Goal: Communication & Community: Answer question/provide support

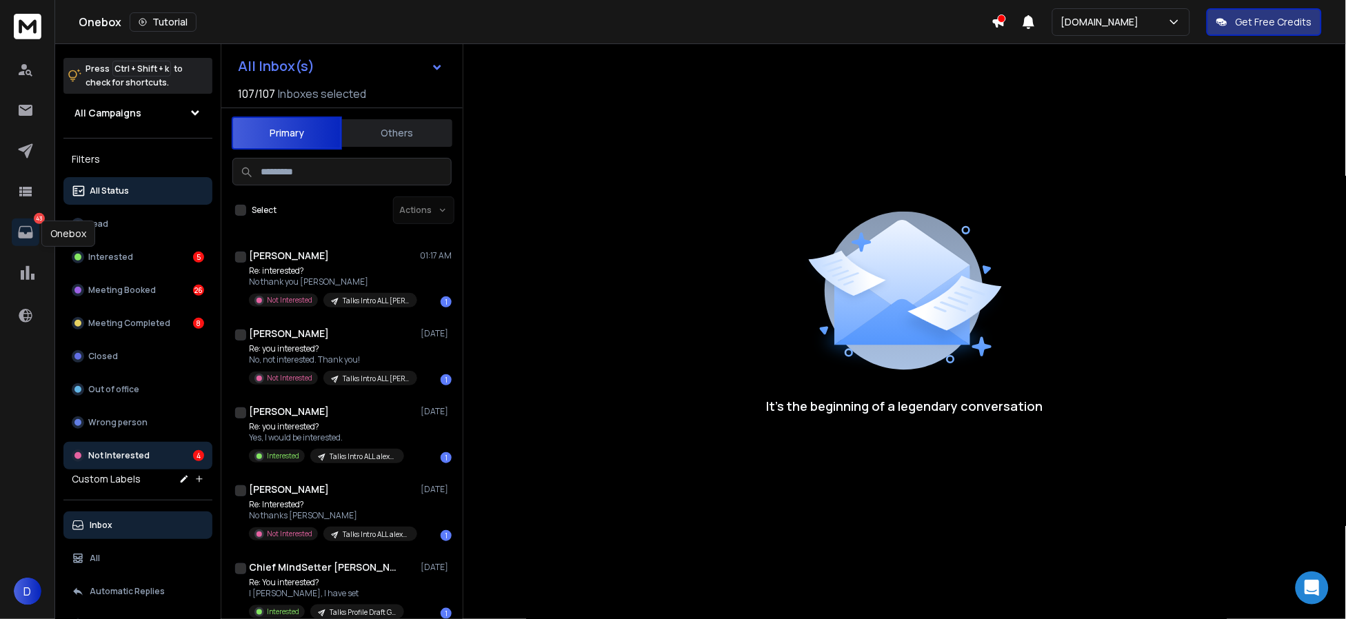
click at [121, 455] on p "Not Interested" at bounding box center [118, 455] width 61 height 11
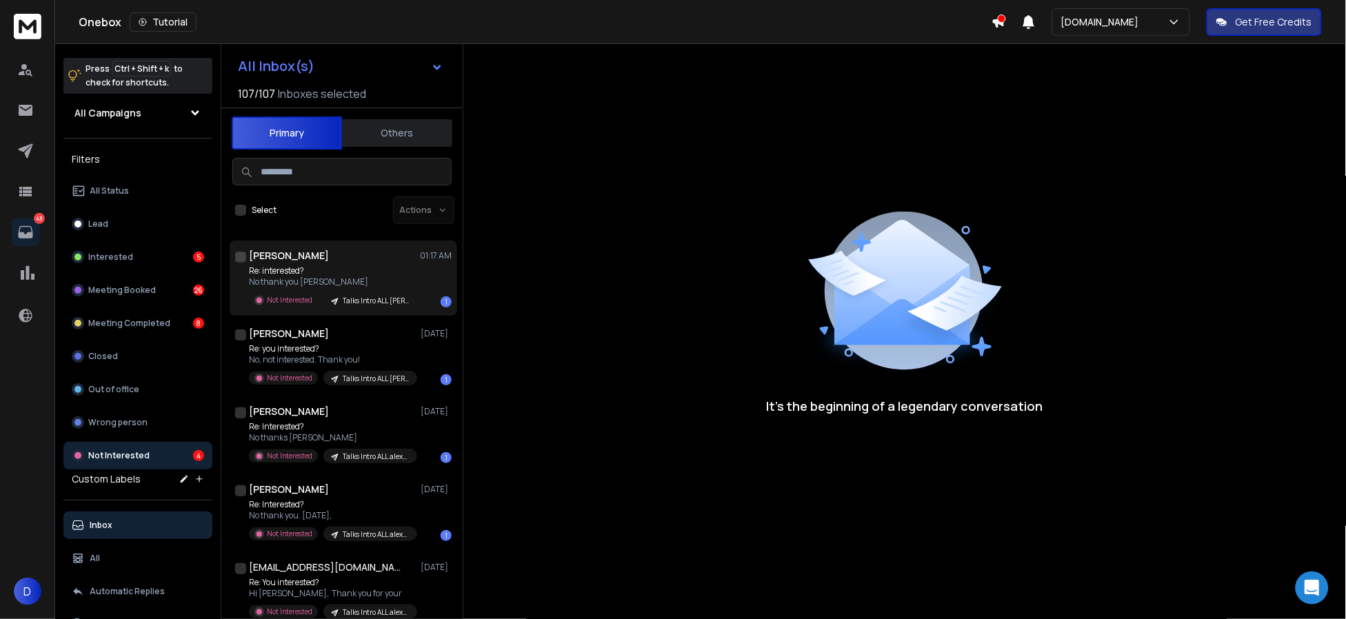
click at [242, 257] on button "button" at bounding box center [240, 257] width 11 height 11
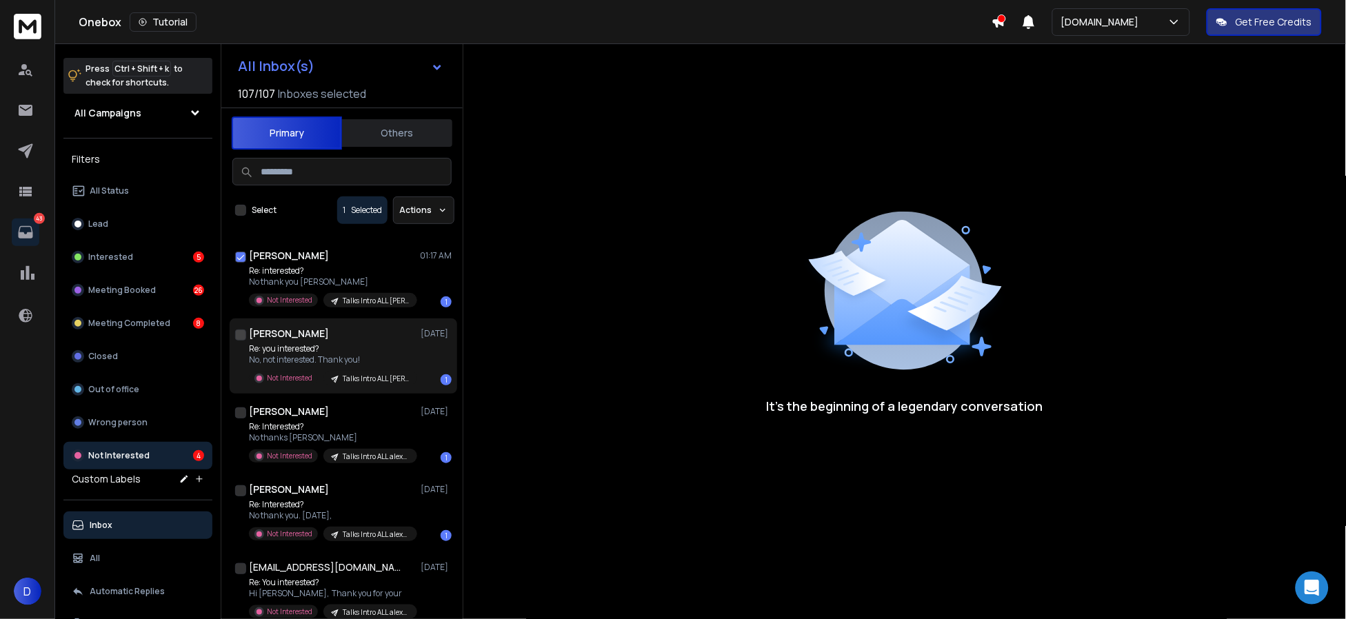
click at [239, 331] on button "button" at bounding box center [240, 335] width 11 height 11
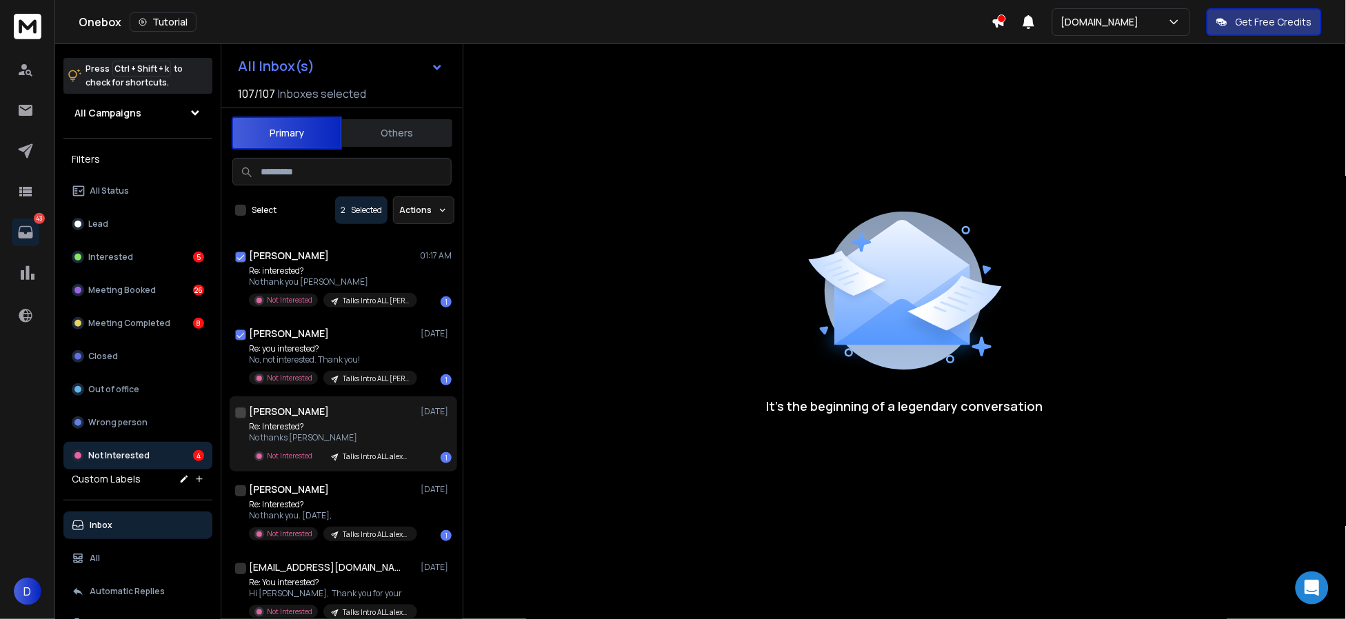
click at [237, 413] on button "button" at bounding box center [240, 413] width 11 height 11
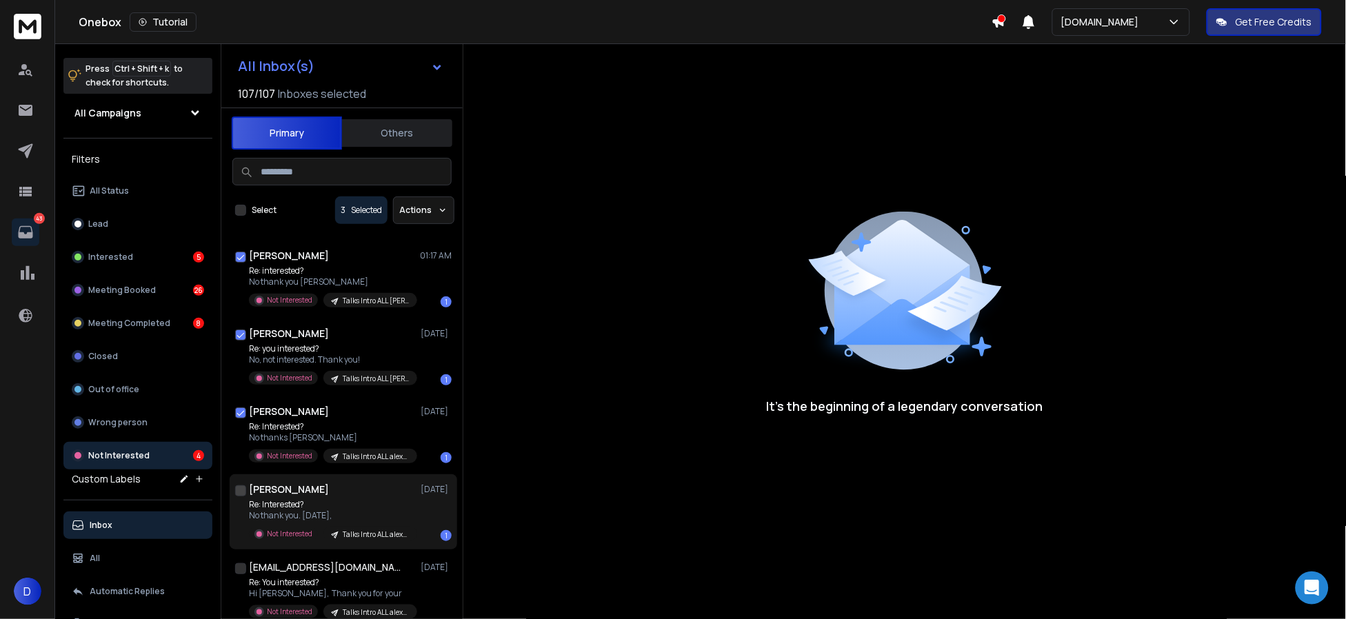
click at [233, 490] on div "[PERSON_NAME] [DATE] Re: Interested? No thank you. [DATE], Not Interested Talks…" at bounding box center [344, 512] width 228 height 75
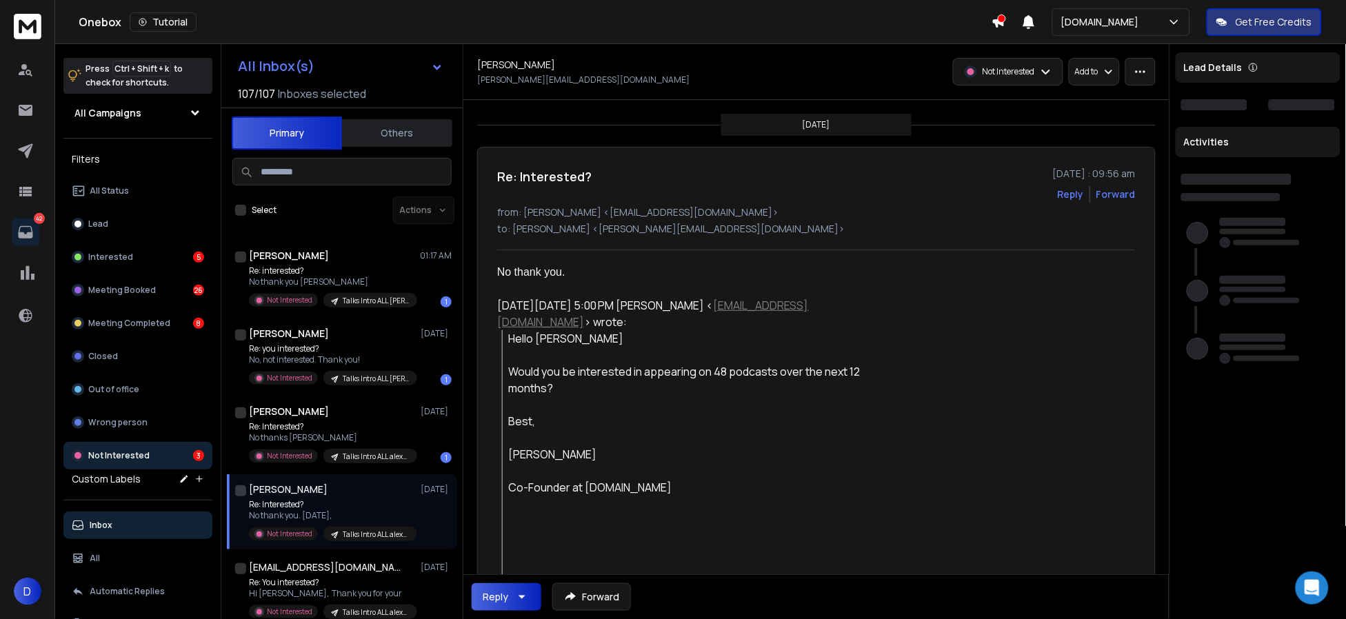
click at [238, 493] on button "button" at bounding box center [240, 491] width 11 height 11
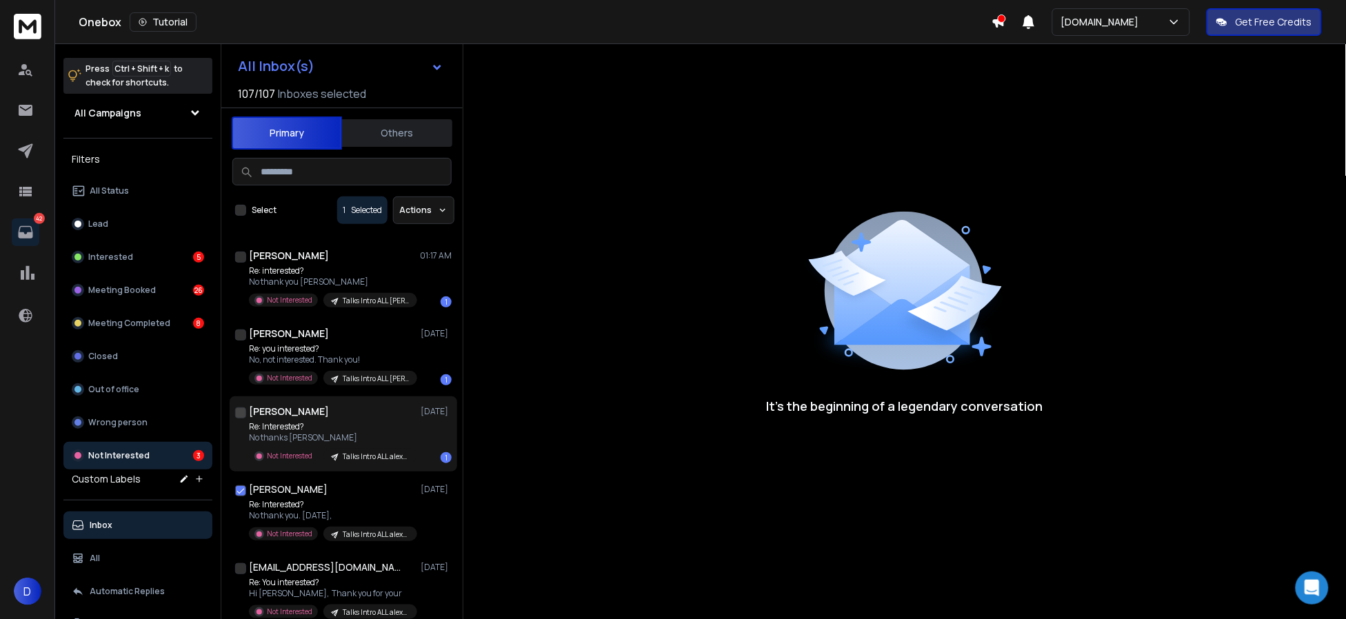
click at [237, 410] on button "button" at bounding box center [240, 413] width 11 height 11
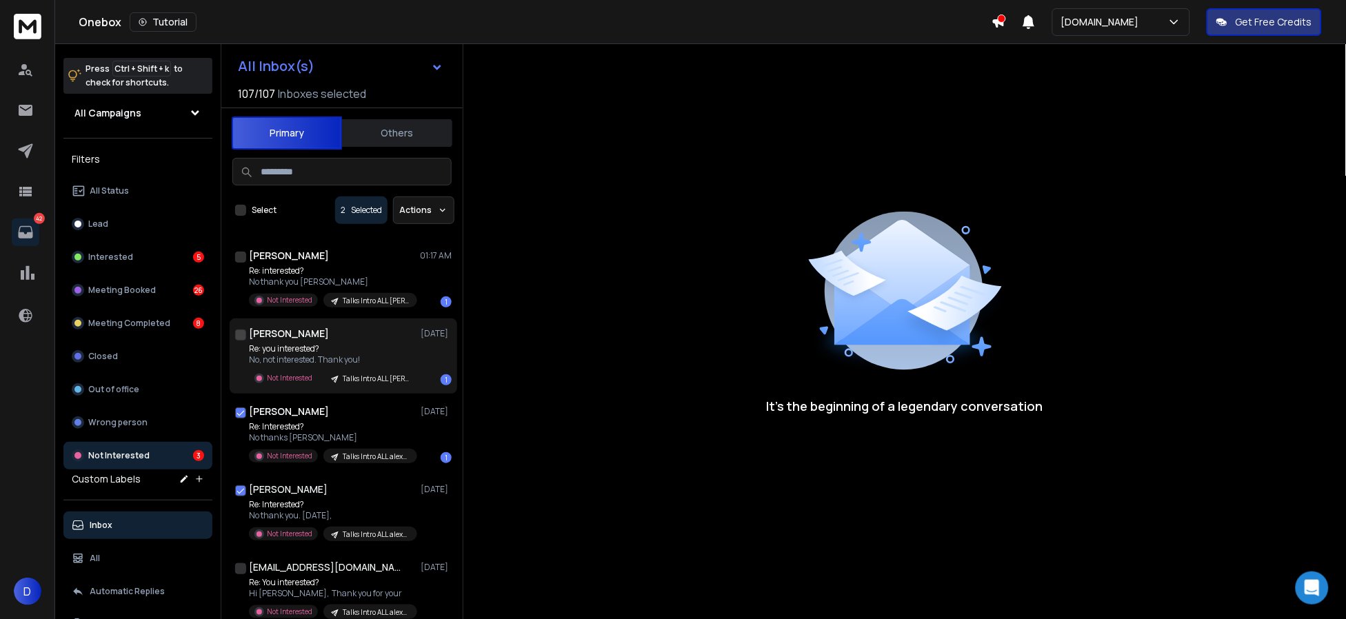
click at [240, 337] on button "button" at bounding box center [240, 335] width 11 height 11
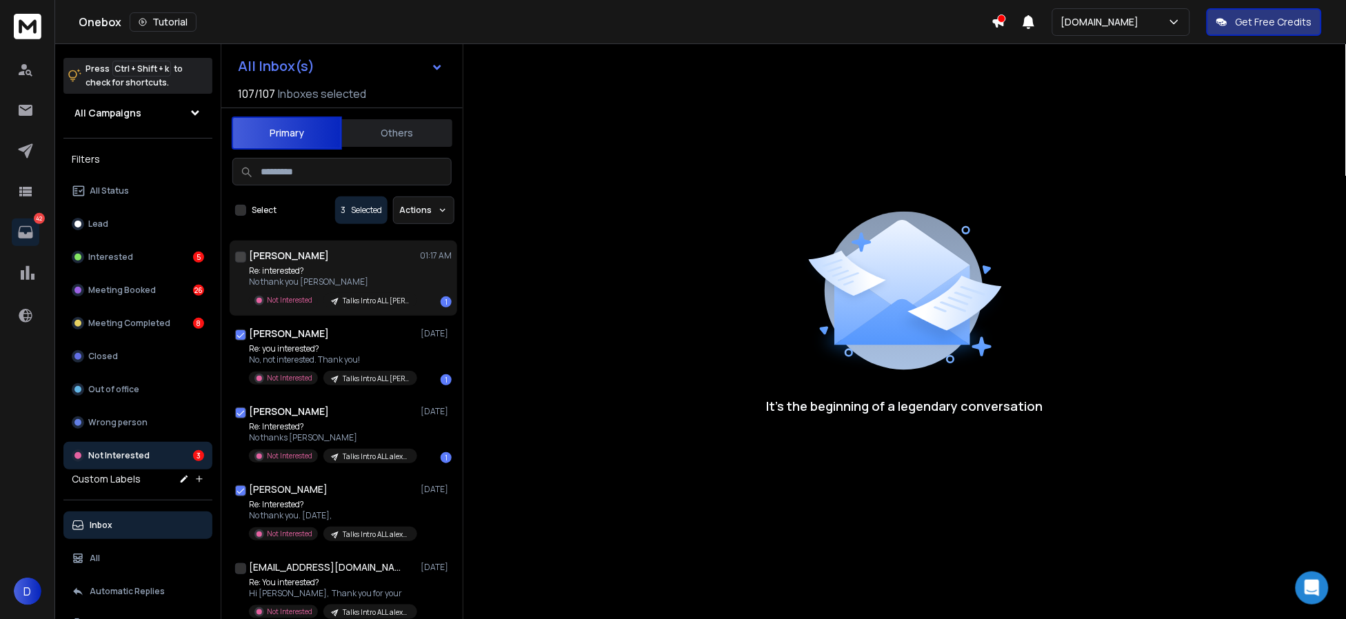
click at [242, 257] on button "button" at bounding box center [240, 257] width 11 height 11
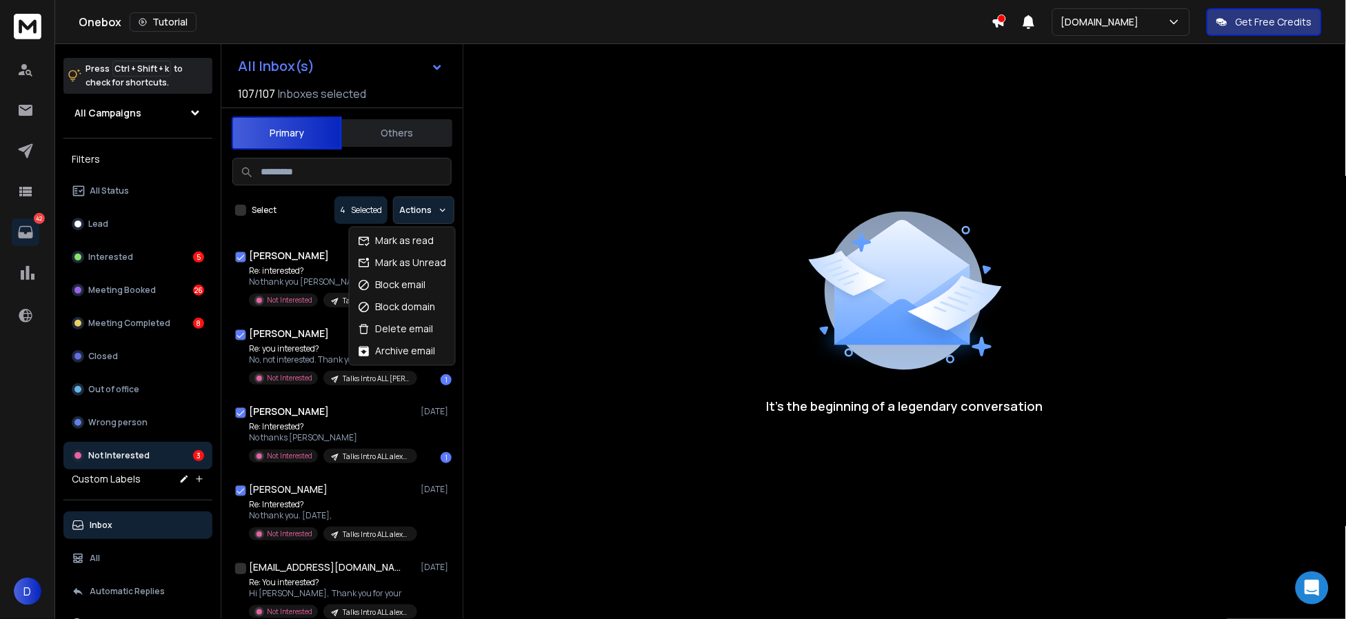
click at [431, 211] on button "Actions" at bounding box center [423, 211] width 61 height 28
click at [428, 239] on div "Mark as read" at bounding box center [396, 242] width 77 height 14
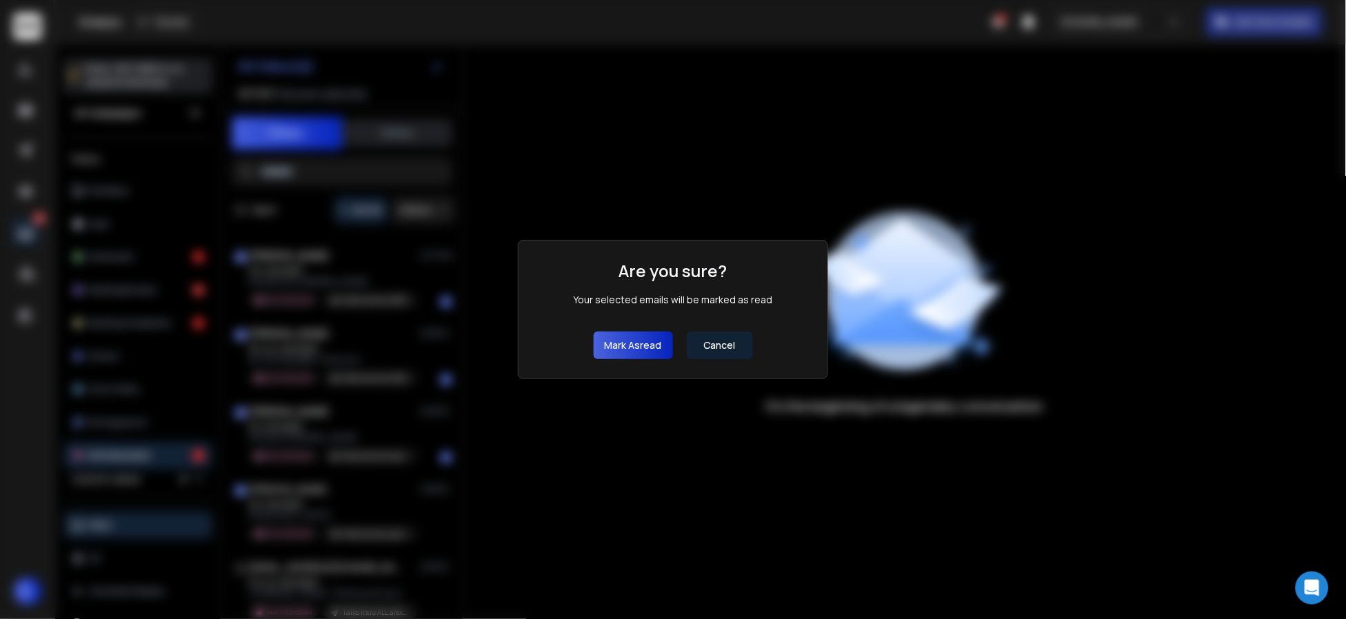
click at [658, 344] on p "Mark as read" at bounding box center [633, 346] width 57 height 14
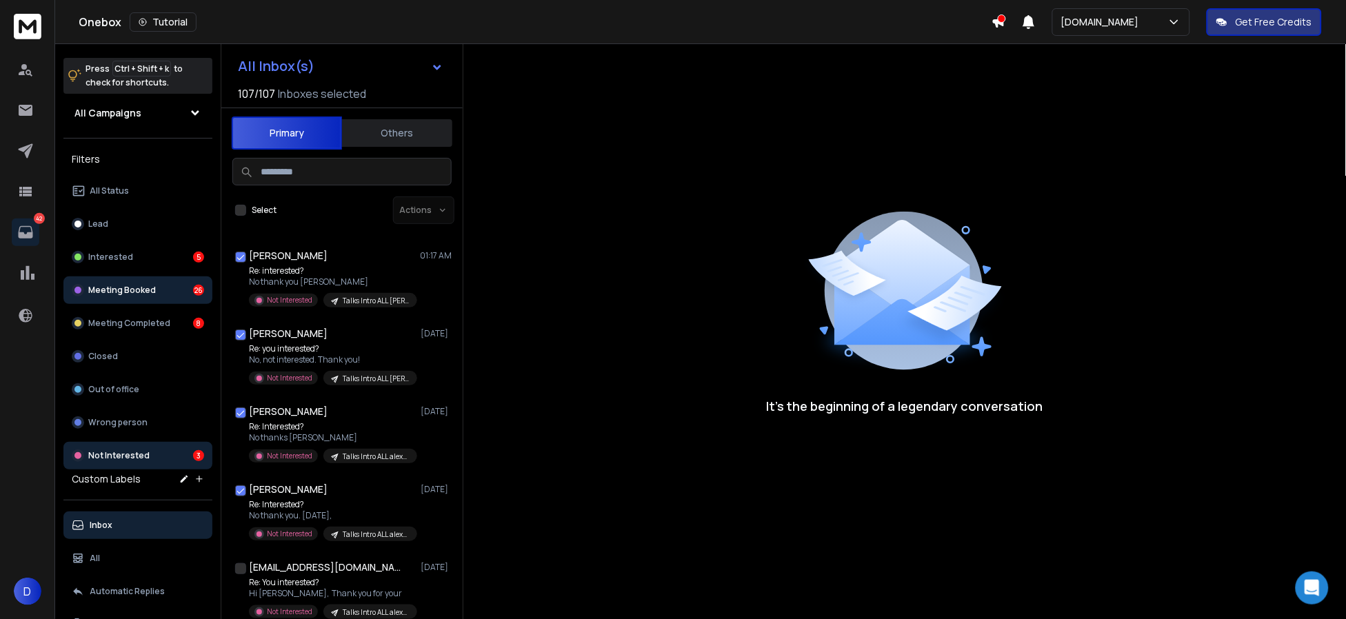
click at [166, 294] on button "Meeting Booked 26" at bounding box center [137, 291] width 149 height 28
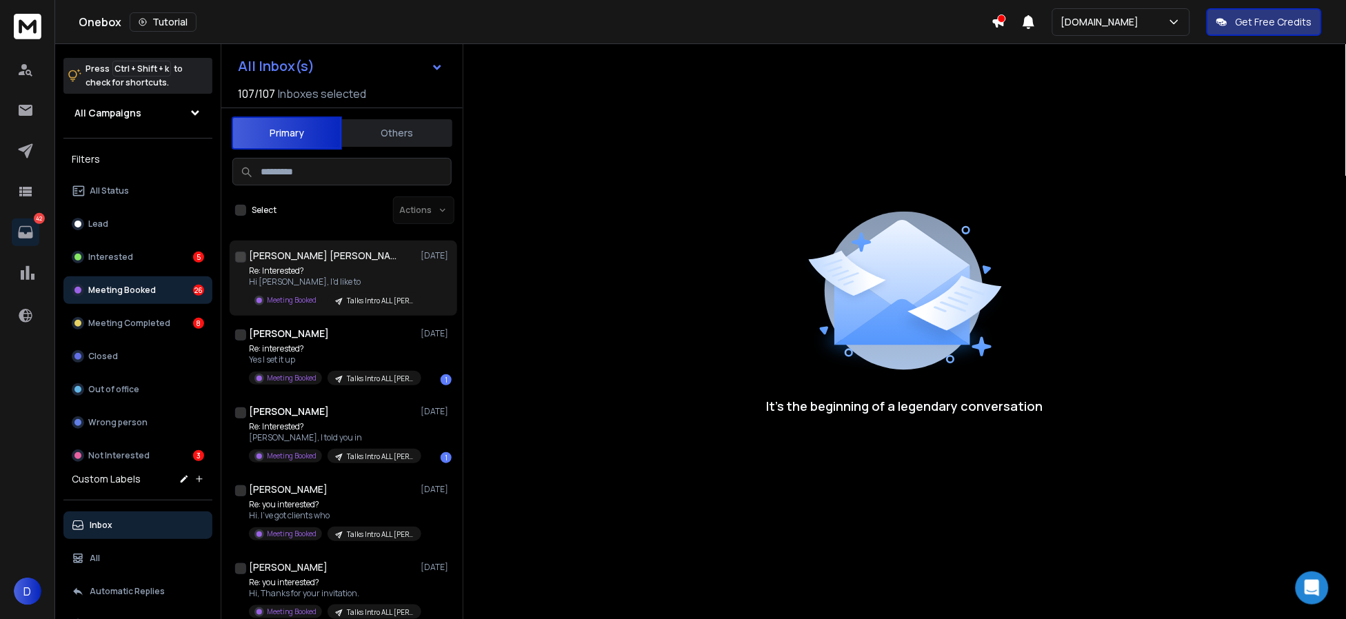
click at [345, 273] on p "Re: Interested?" at bounding box center [332, 271] width 166 height 11
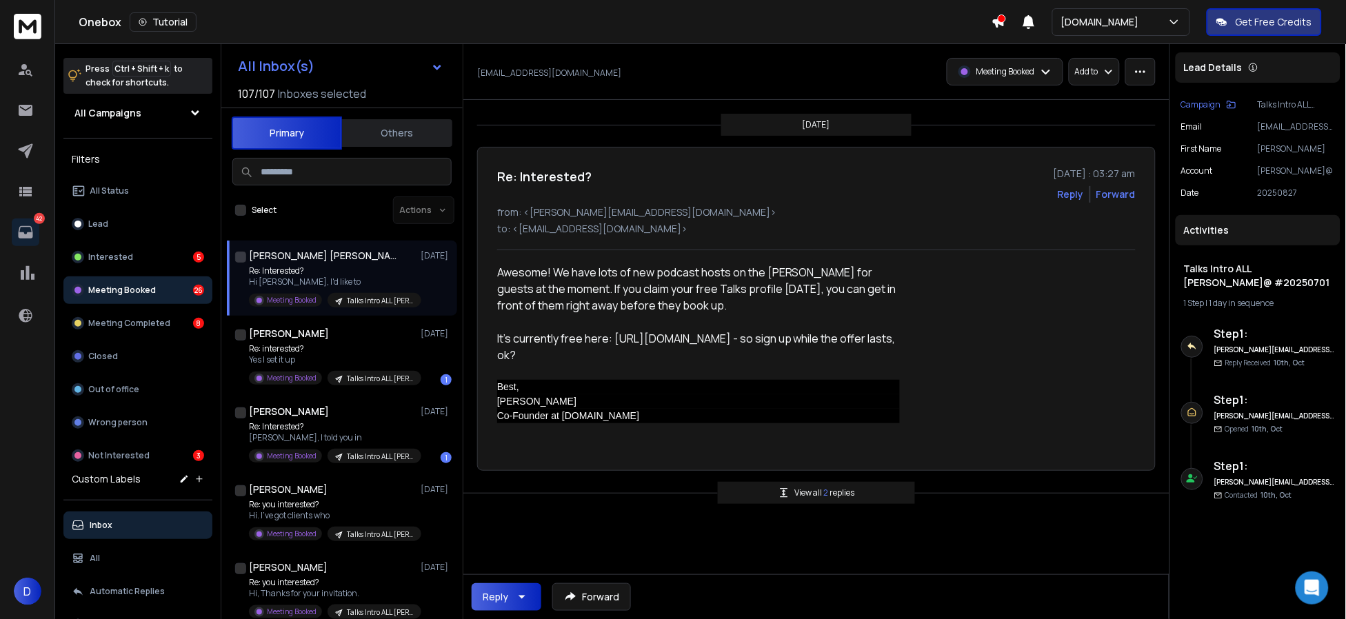
click at [755, 461] on div "[DATE] Re: Interested? [DATE] : 03:27 am Reply Forward from: <[PERSON_NAME][EMA…" at bounding box center [816, 370] width 706 height 512
click at [757, 482] on div "View all 2 replies" at bounding box center [817, 493] width 198 height 22
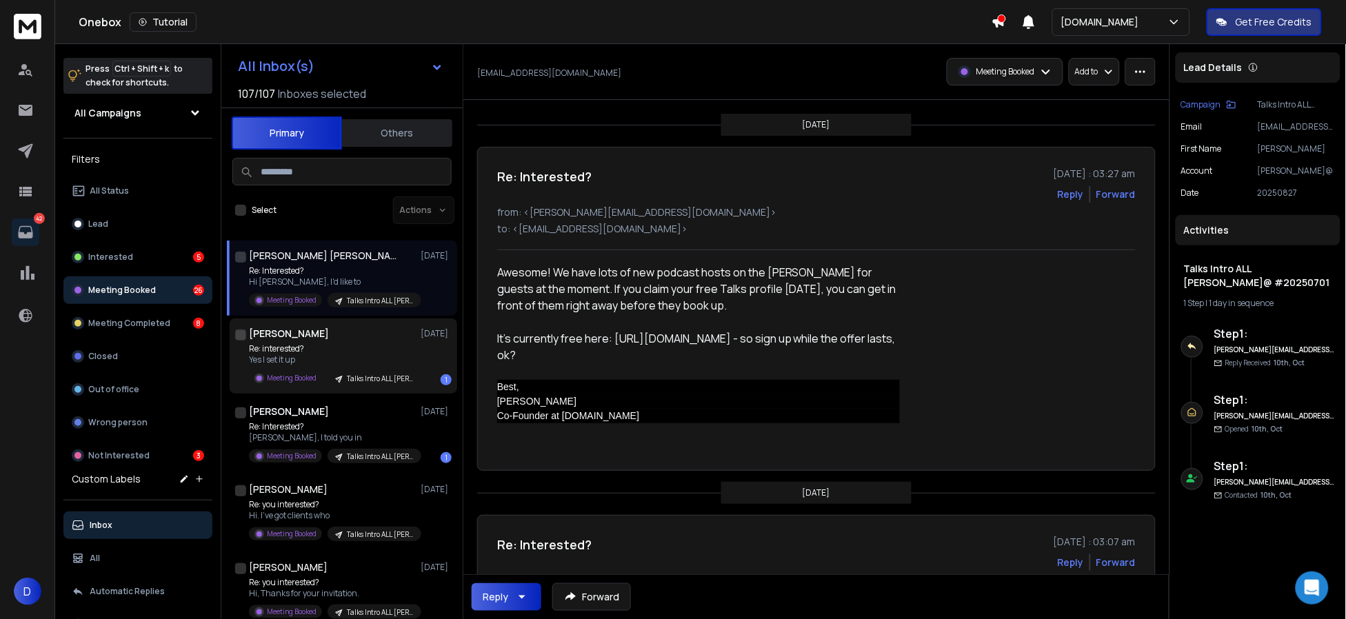
click at [393, 358] on p "Yes I set it up" at bounding box center [332, 360] width 166 height 11
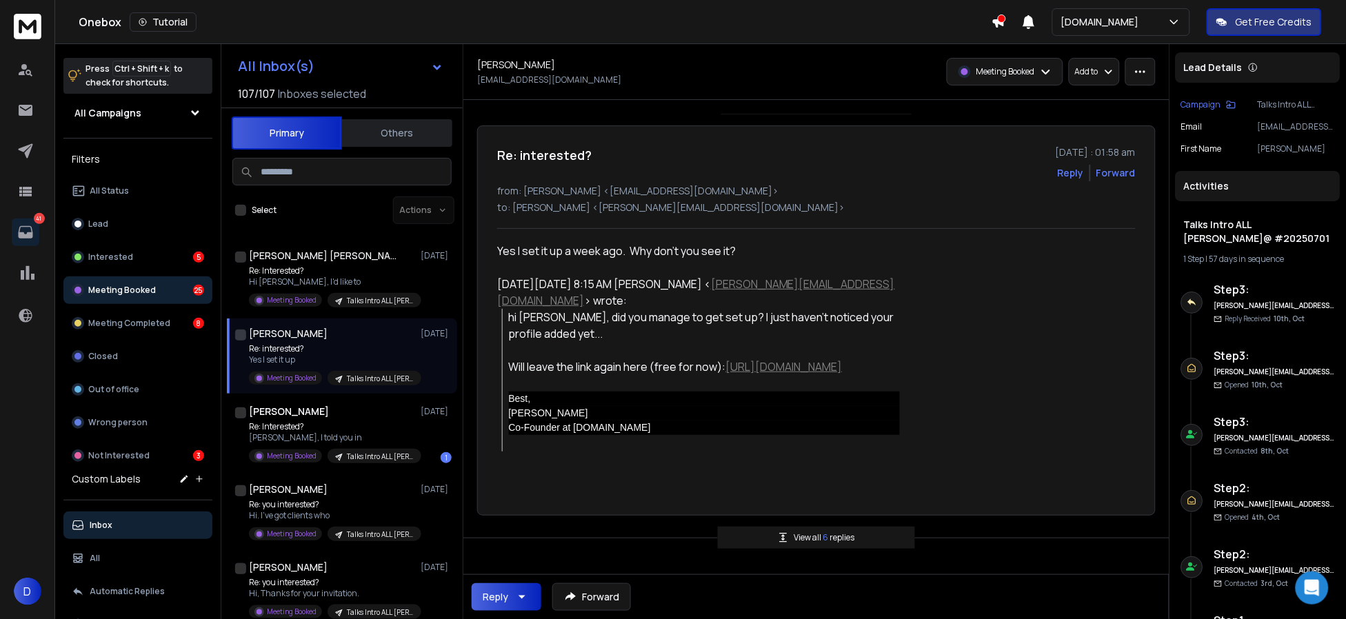
scroll to position [28, 0]
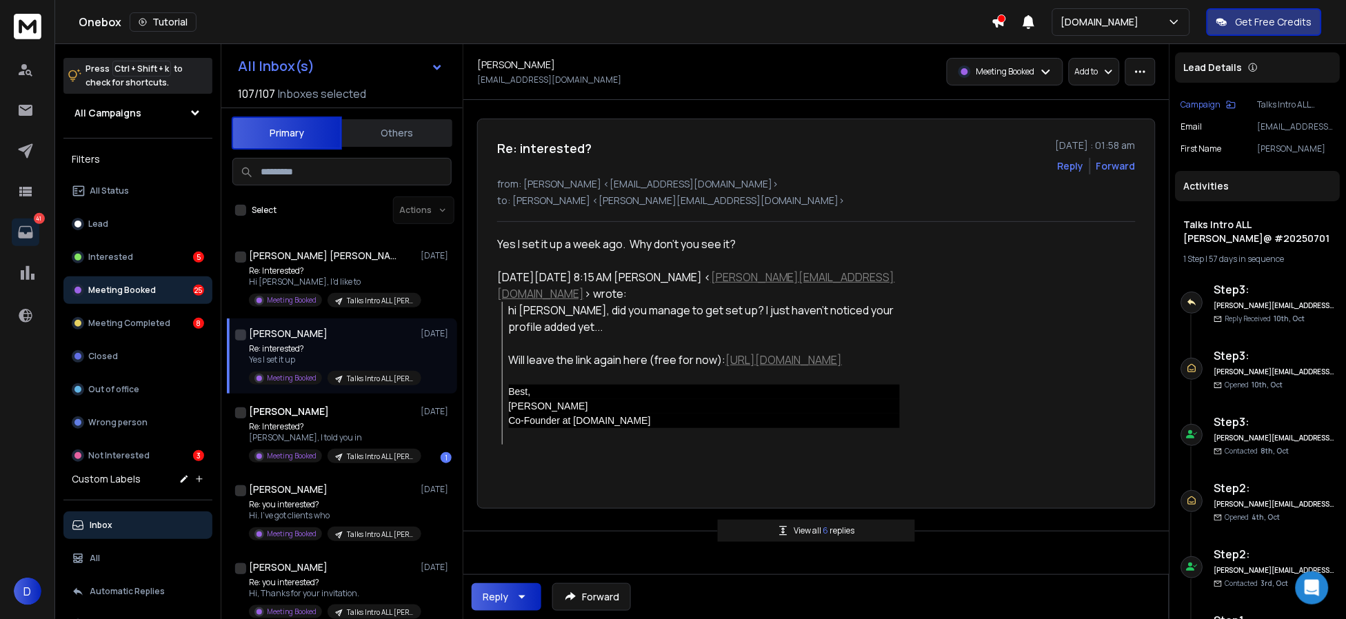
click at [795, 535] on p "View all 6 replies" at bounding box center [825, 531] width 61 height 11
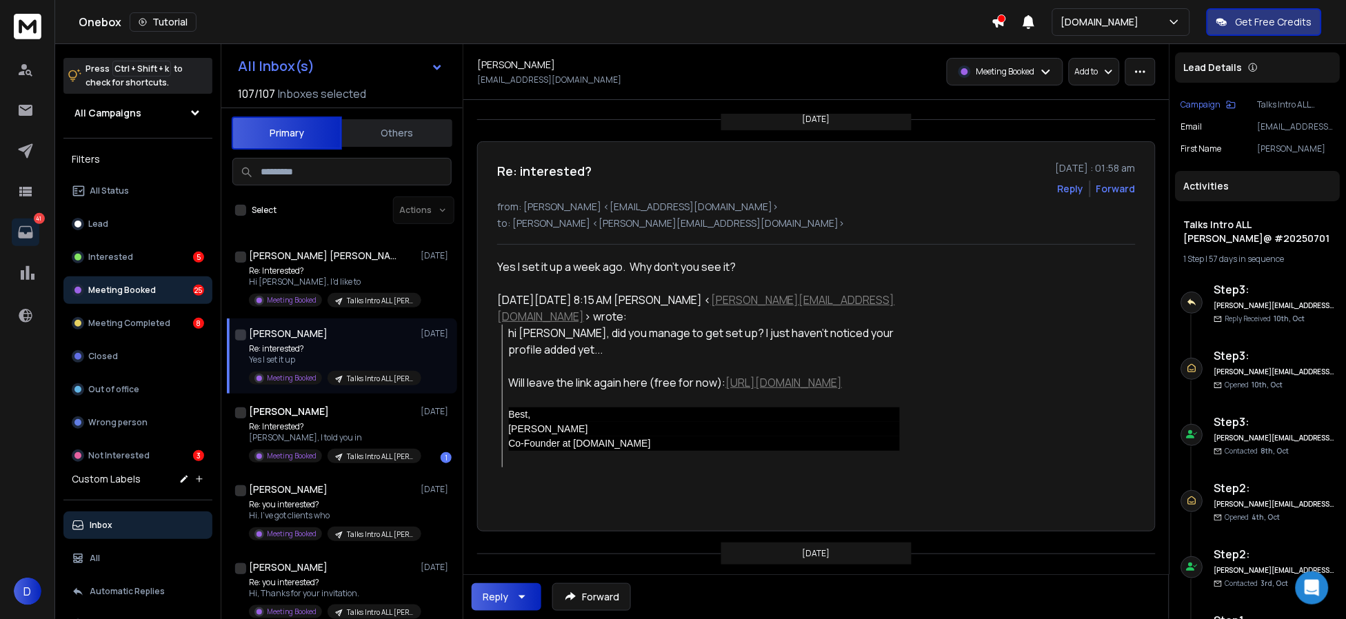
scroll to position [0, 0]
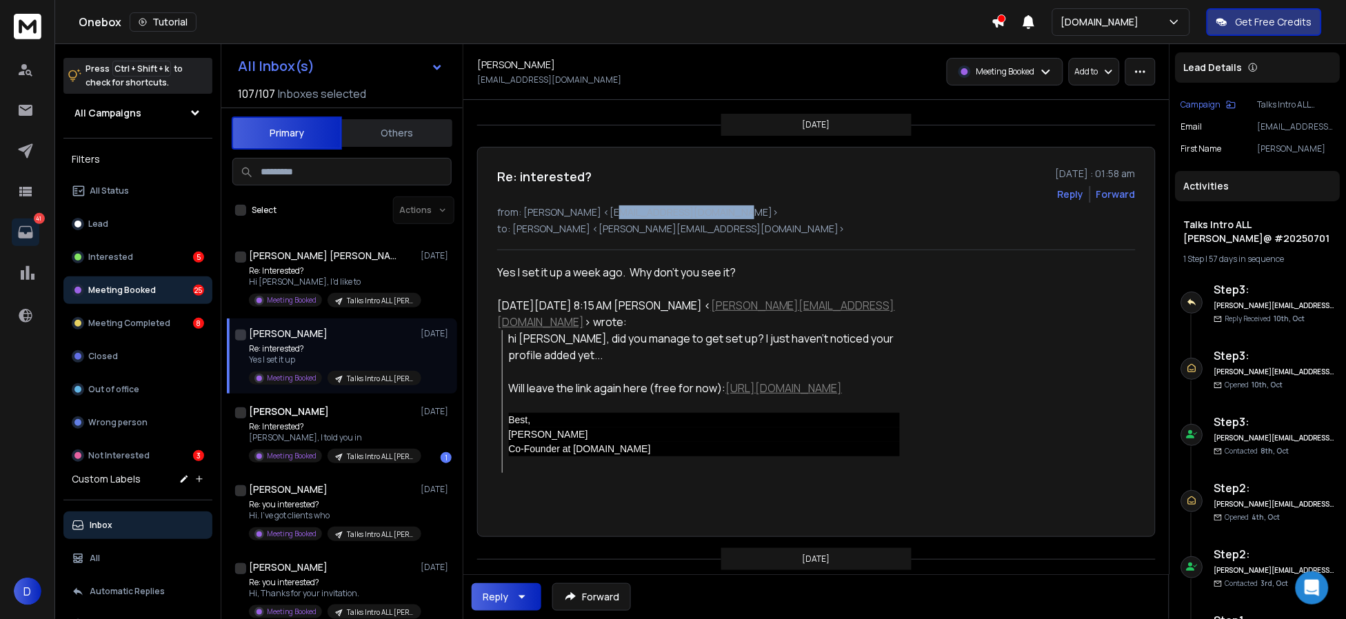
drag, startPoint x: 598, startPoint y: 213, endPoint x: 715, endPoint y: 213, distance: 117.3
click at [715, 213] on p "from: [PERSON_NAME] <[EMAIL_ADDRESS][DOMAIN_NAME]>" at bounding box center [816, 213] width 639 height 14
copy p "[EMAIL_ADDRESS][DOMAIN_NAME]"
click at [984, 62] on div "Meeting Booked" at bounding box center [1005, 72] width 115 height 26
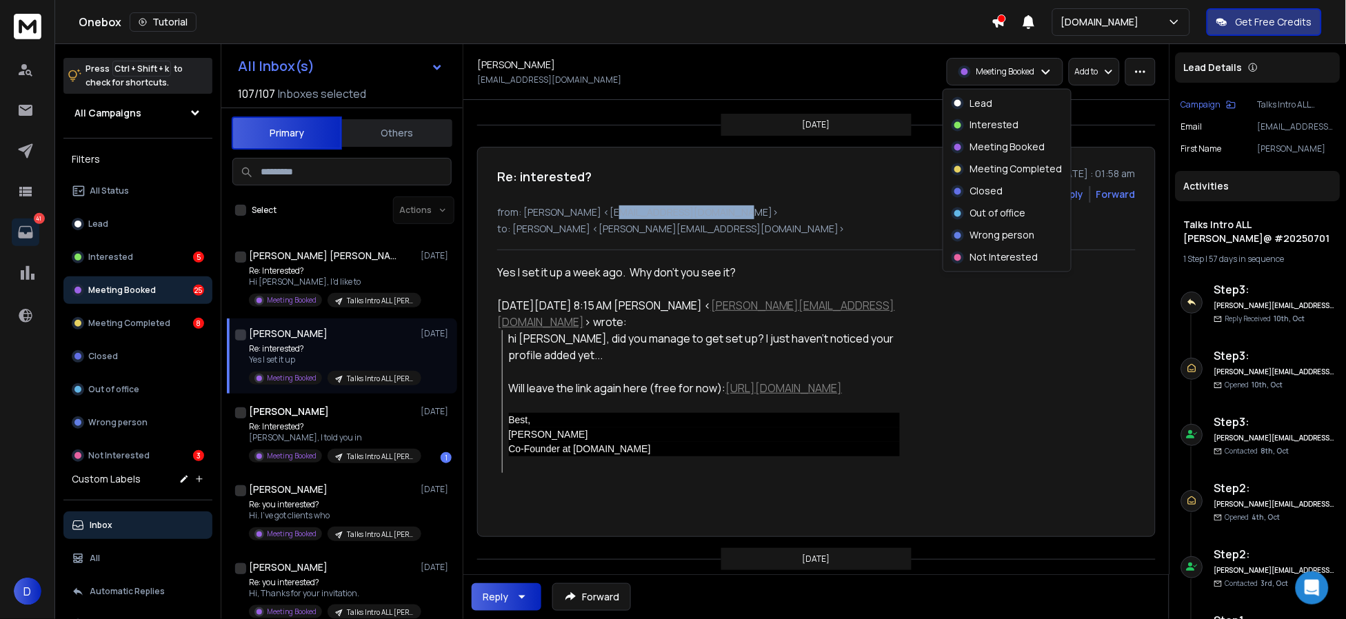
click at [1012, 169] on p "Meeting Completed" at bounding box center [1016, 170] width 93 height 14
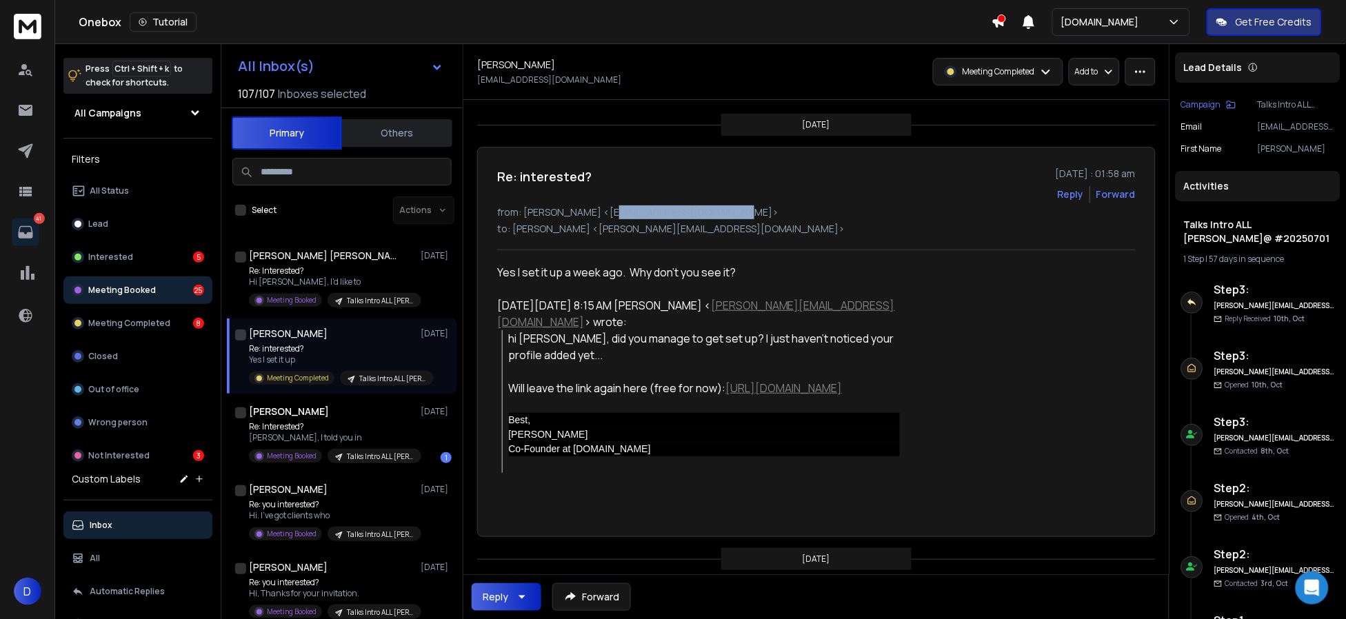
copy p "[EMAIL_ADDRESS][DOMAIN_NAME]"
click at [495, 595] on div "Reply" at bounding box center [496, 597] width 26 height 14
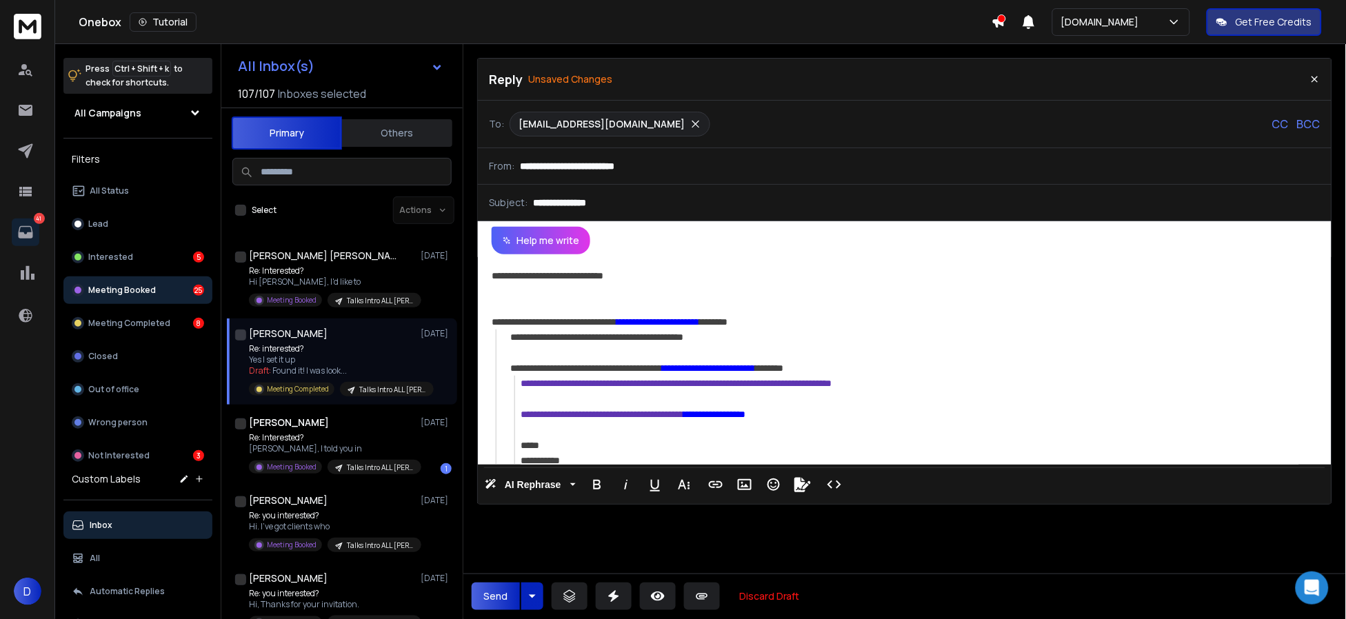
click at [582, 128] on p "[EMAIL_ADDRESS][DOMAIN_NAME]" at bounding box center [602, 124] width 166 height 14
drag, startPoint x: 641, startPoint y: 121, endPoint x: 518, endPoint y: 123, distance: 123.5
click at [518, 123] on div "[EMAIL_ADDRESS][DOMAIN_NAME]" at bounding box center [610, 124] width 201 height 25
copy p "[EMAIL_ADDRESS][DOMAIN_NAME]"
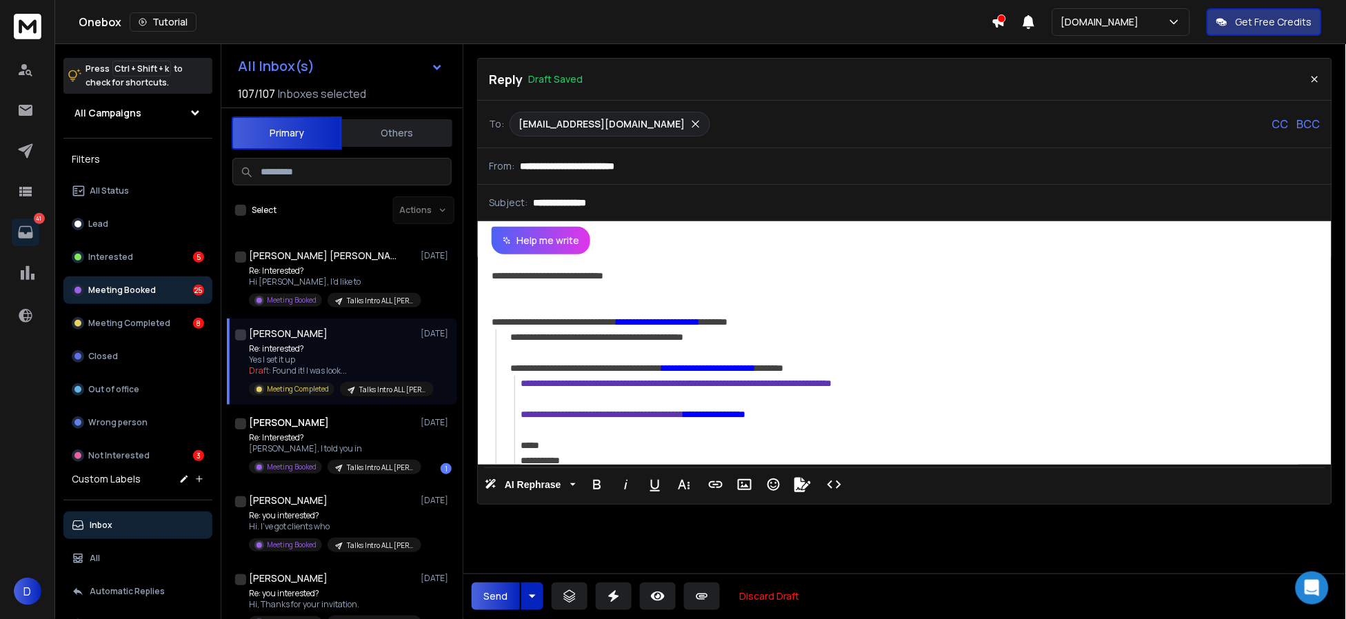
click at [676, 277] on div "**********" at bounding box center [895, 275] width 806 height 15
click at [675, 278] on div "**********" at bounding box center [895, 275] width 806 height 15
click at [679, 277] on div "**********" at bounding box center [895, 275] width 806 height 15
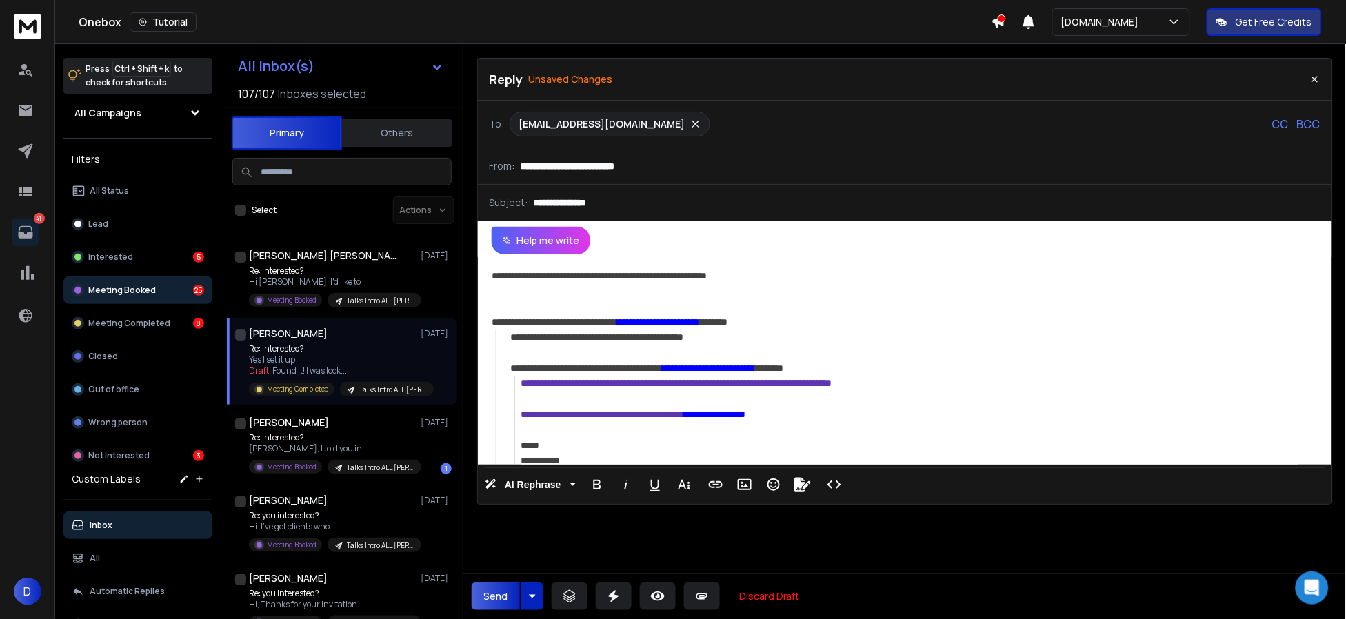
click at [804, 272] on div "**********" at bounding box center [895, 275] width 806 height 15
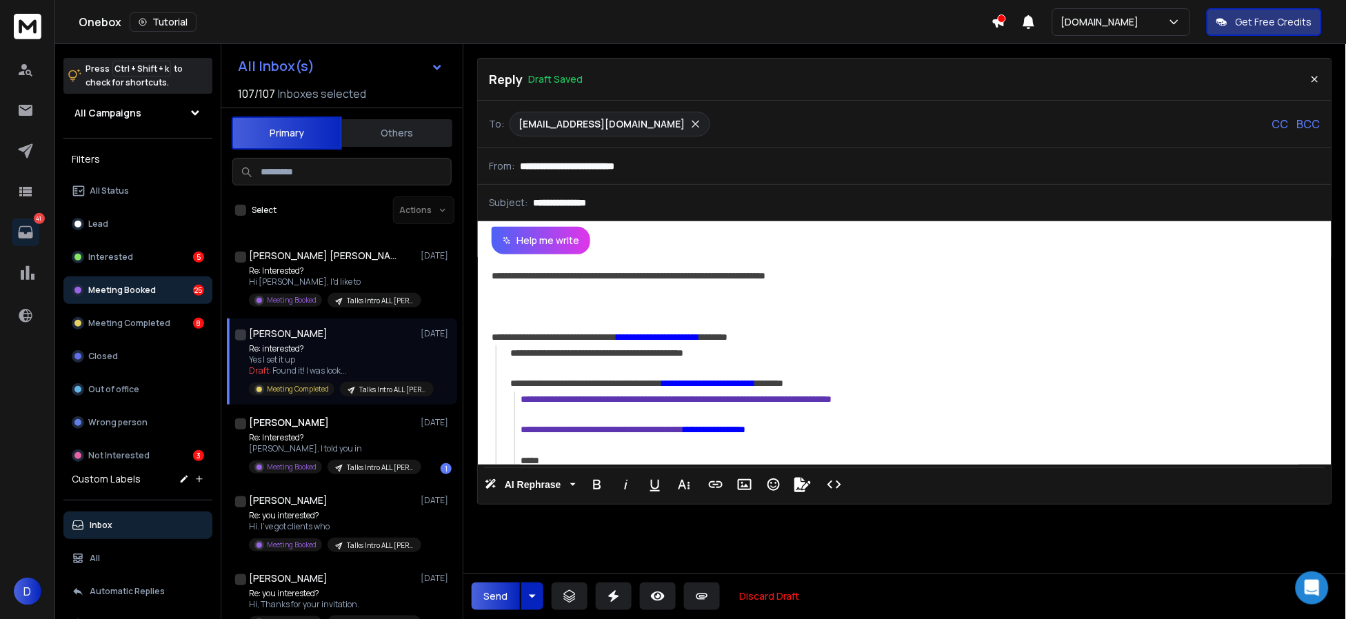
click at [773, 296] on div "**********" at bounding box center [895, 283] width 806 height 31
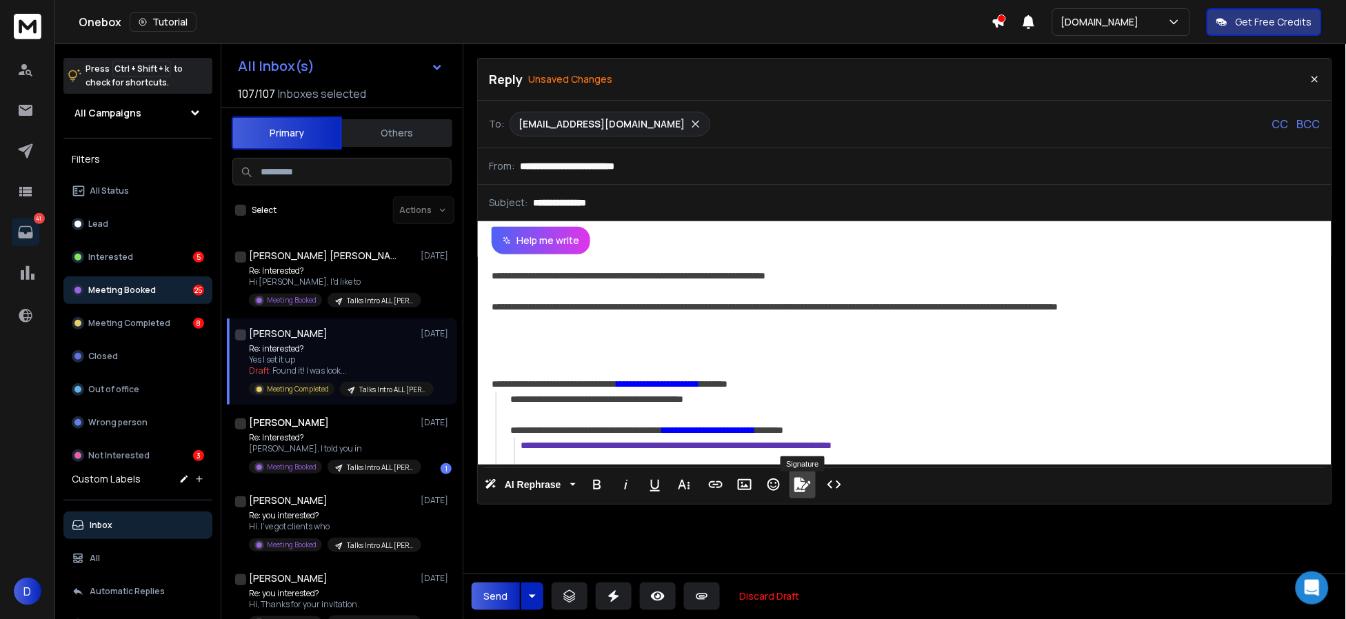
click at [804, 486] on icon "button" at bounding box center [803, 485] width 17 height 16
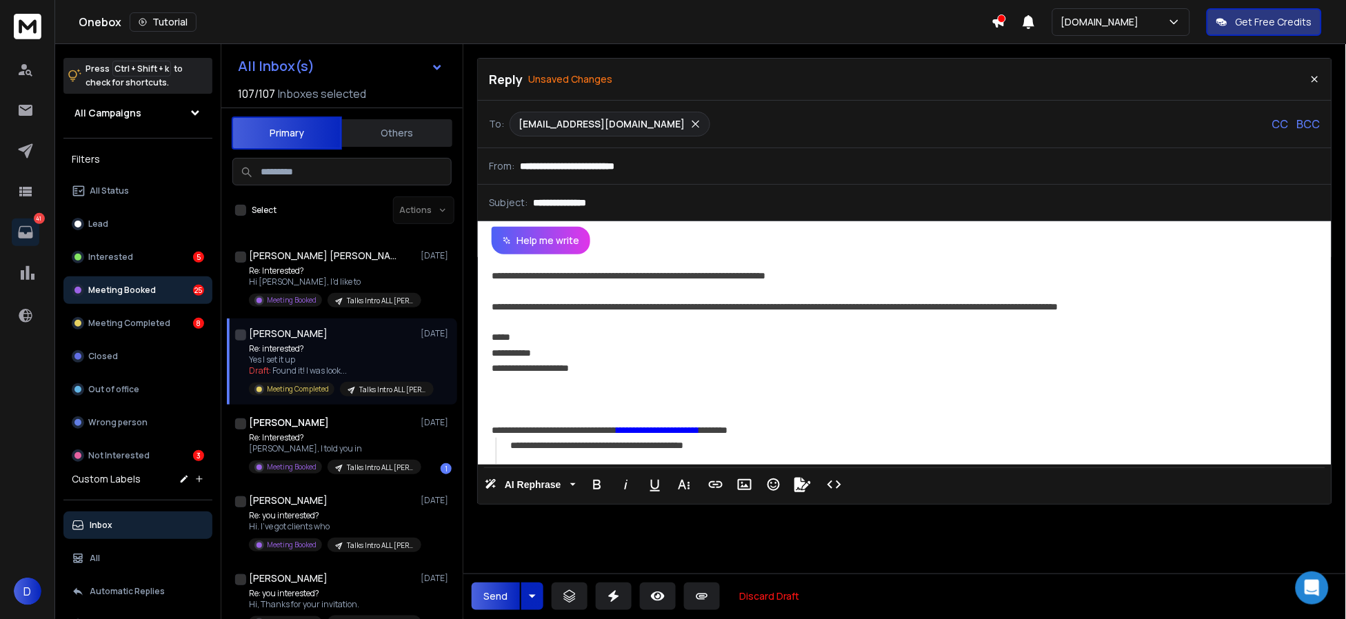
click at [557, 404] on div at bounding box center [905, 399] width 826 height 15
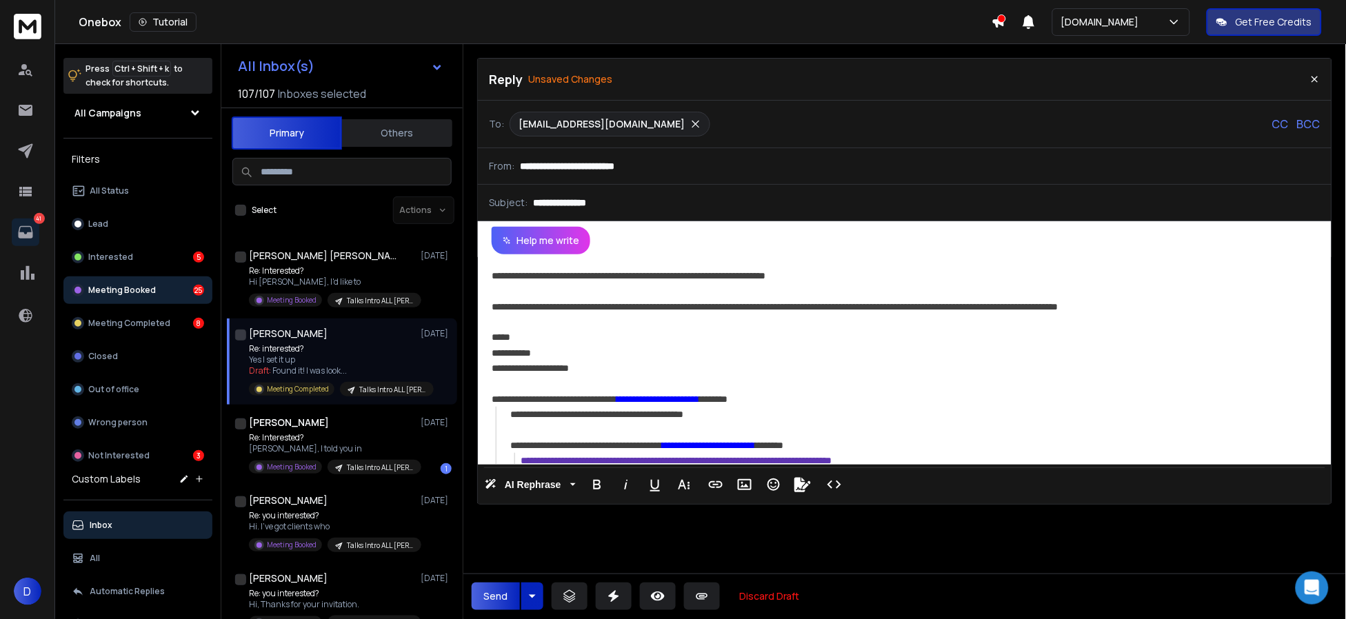
click at [502, 604] on button "Send" at bounding box center [496, 597] width 48 height 28
